Goal: Check status

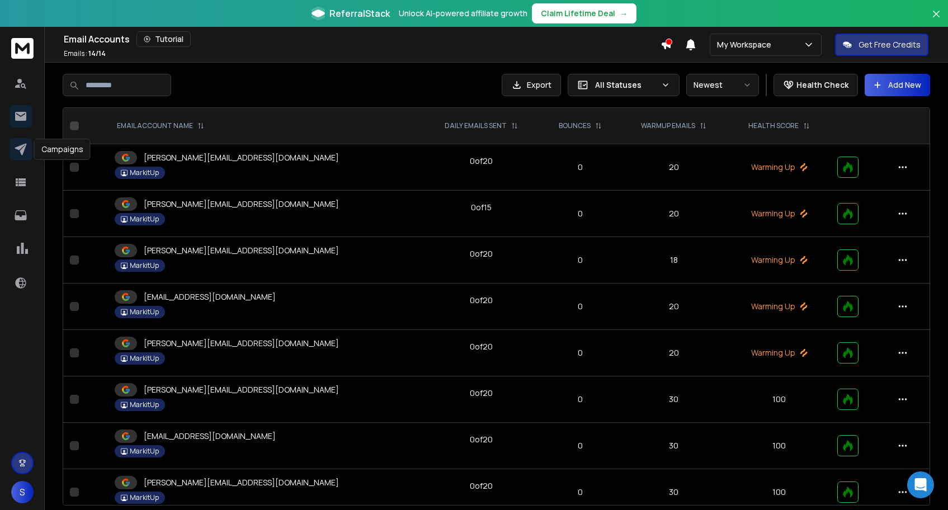
click at [18, 155] on icon at bounding box center [20, 149] width 13 height 13
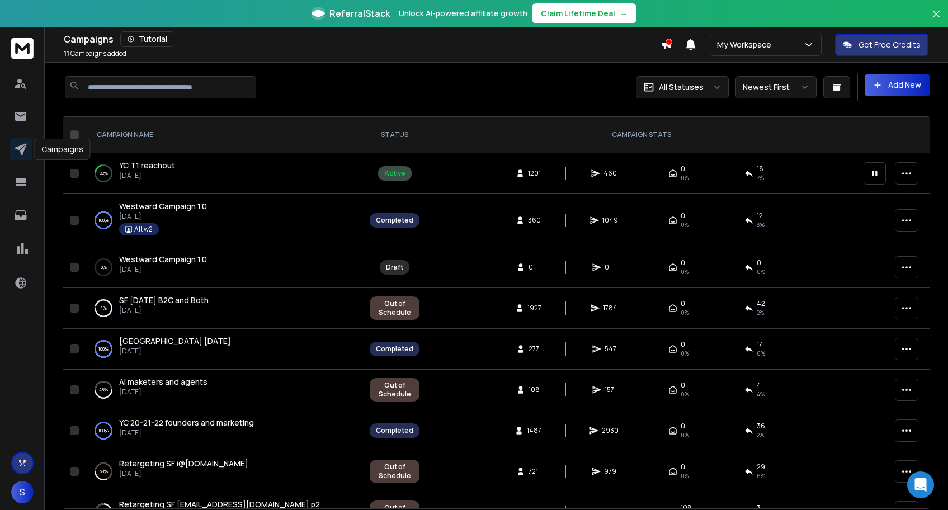
click at [418, 107] on div "Campaigns 11 Campaigns Added All Statuses Newest First Add New CAMPAIGN NAME ST…" at bounding box center [496, 329] width 867 height 510
click at [268, 176] on td "22 % YC T1 reachout [DATE]" at bounding box center [223, 173] width 280 height 41
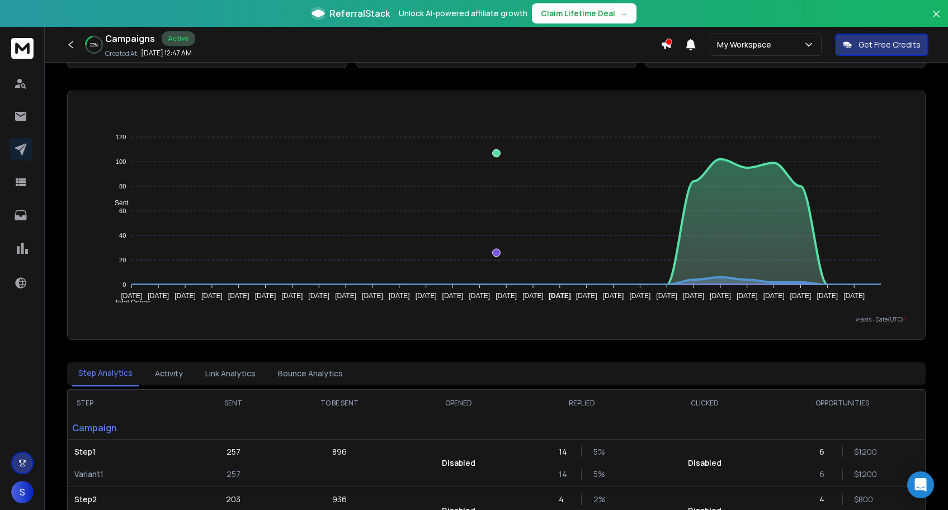
scroll to position [263, 0]
